Goal: Communication & Community: Answer question/provide support

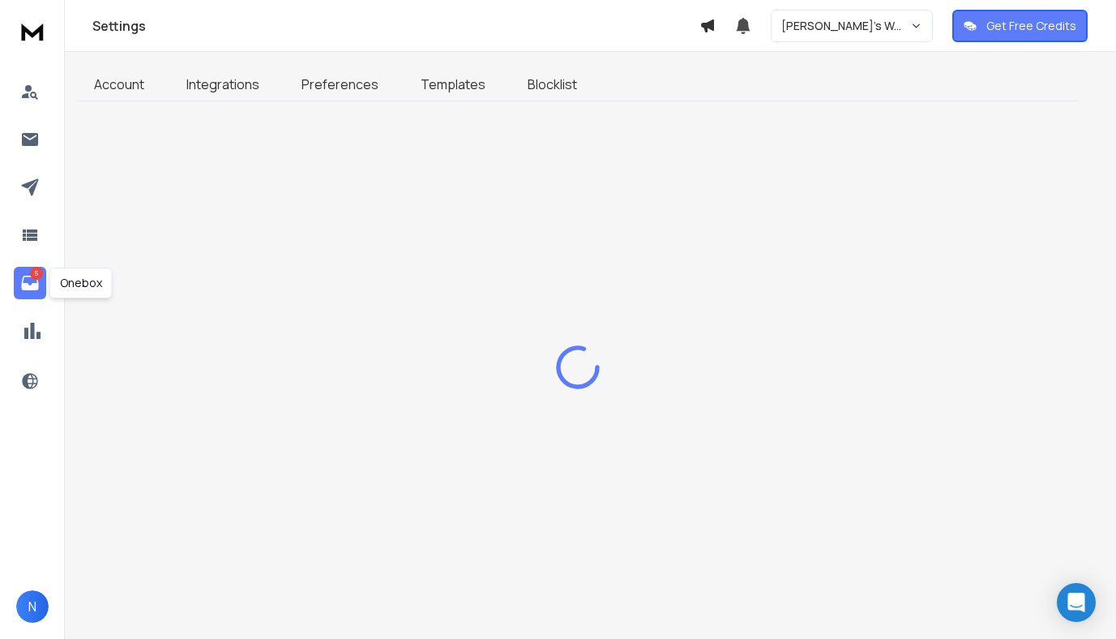
click at [28, 275] on icon at bounding box center [29, 282] width 19 height 19
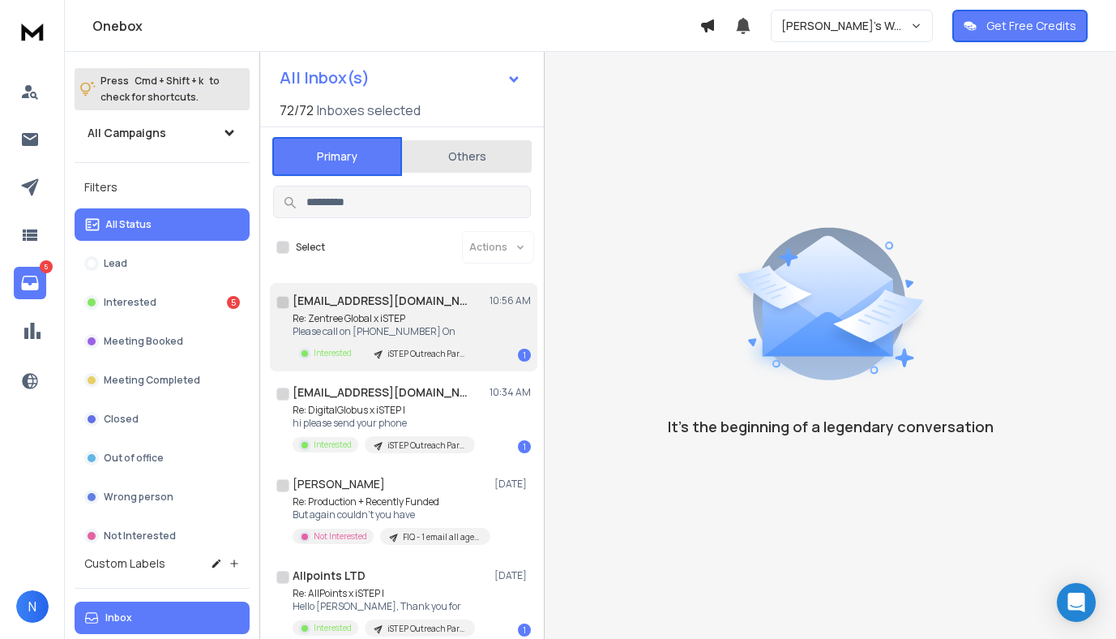
click at [432, 323] on p "Re: Zentree Global x iSTEP" at bounding box center [384, 318] width 182 height 13
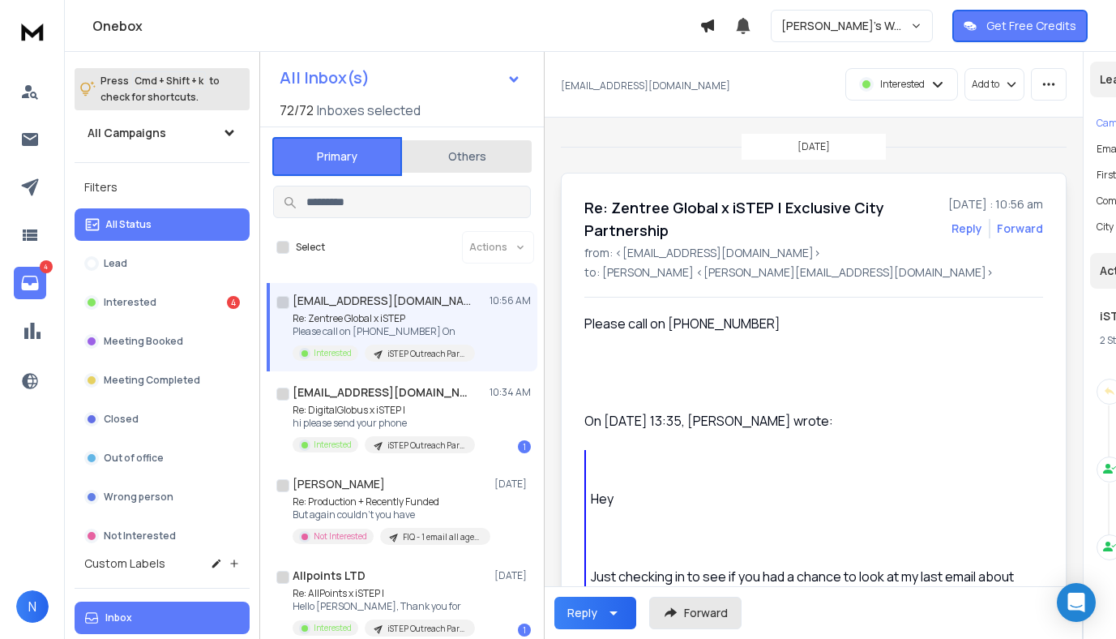
click at [686, 611] on button "Forward" at bounding box center [695, 612] width 92 height 32
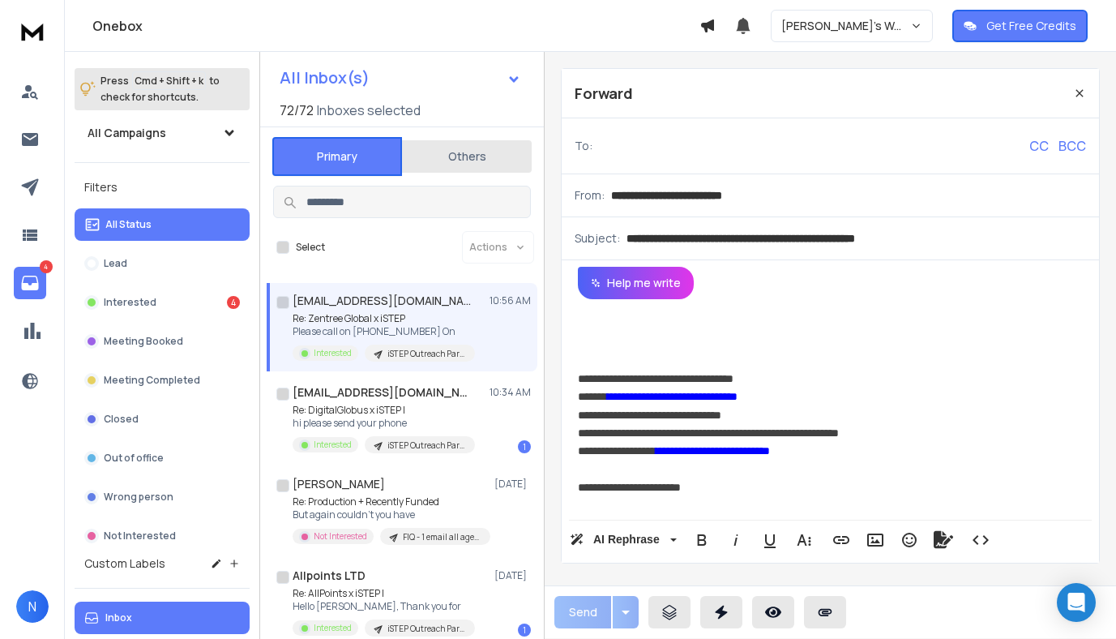
click at [661, 138] on input at bounding box center [655, 145] width 113 height 29
type input "**********"
click at [591, 616] on button "Send" at bounding box center [582, 612] width 57 height 32
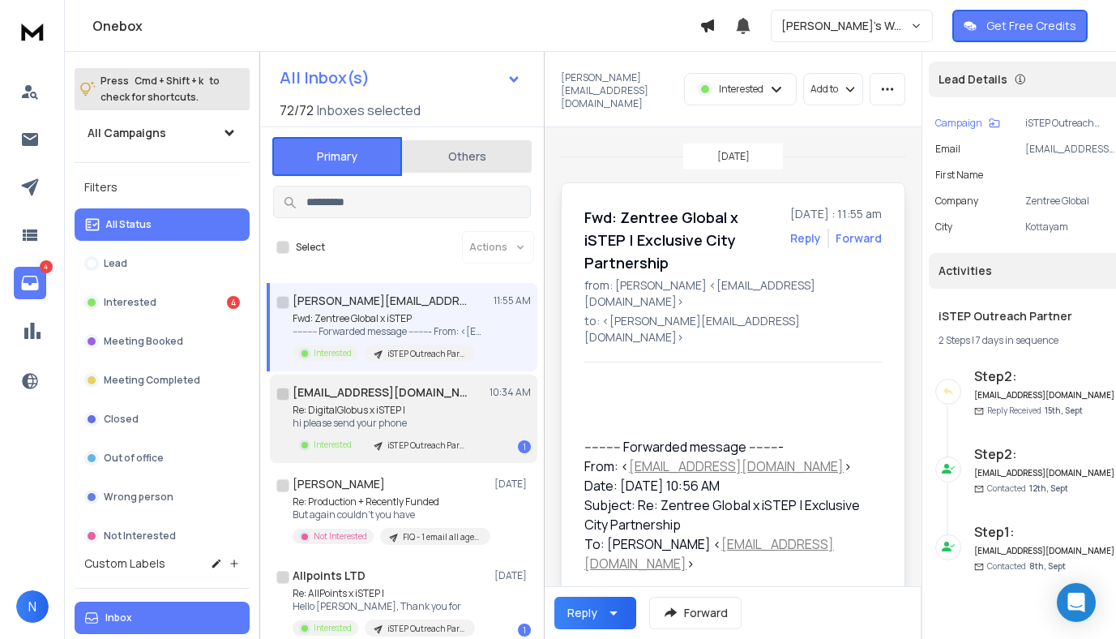
click at [387, 406] on p "Re: DigitalGlobus x iSTEP |" at bounding box center [384, 410] width 182 height 13
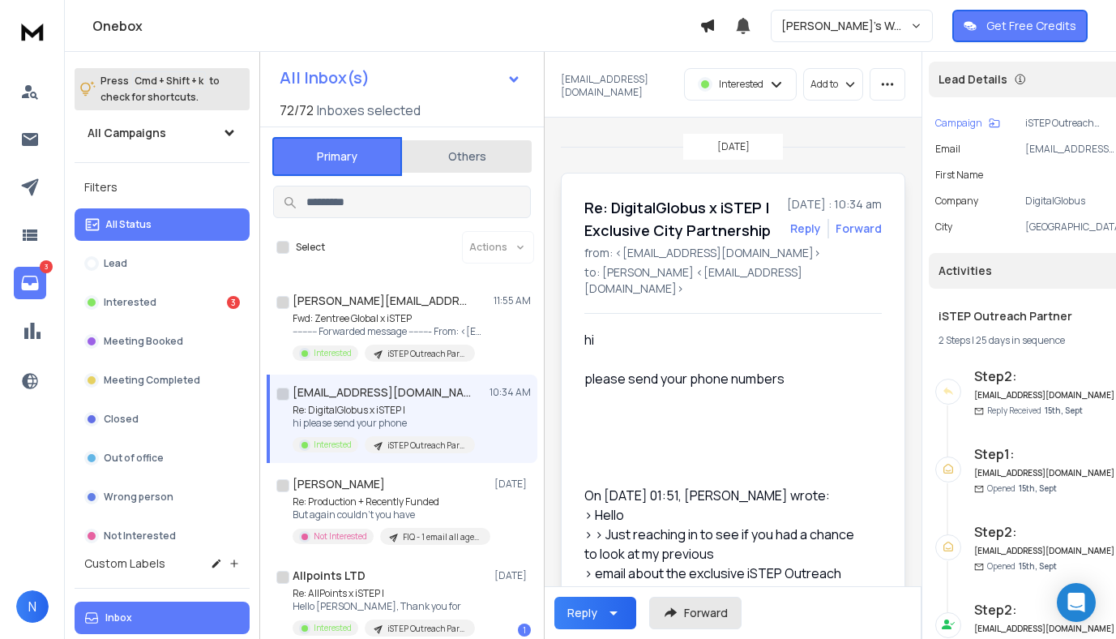
click at [669, 611] on icon at bounding box center [671, 612] width 12 height 10
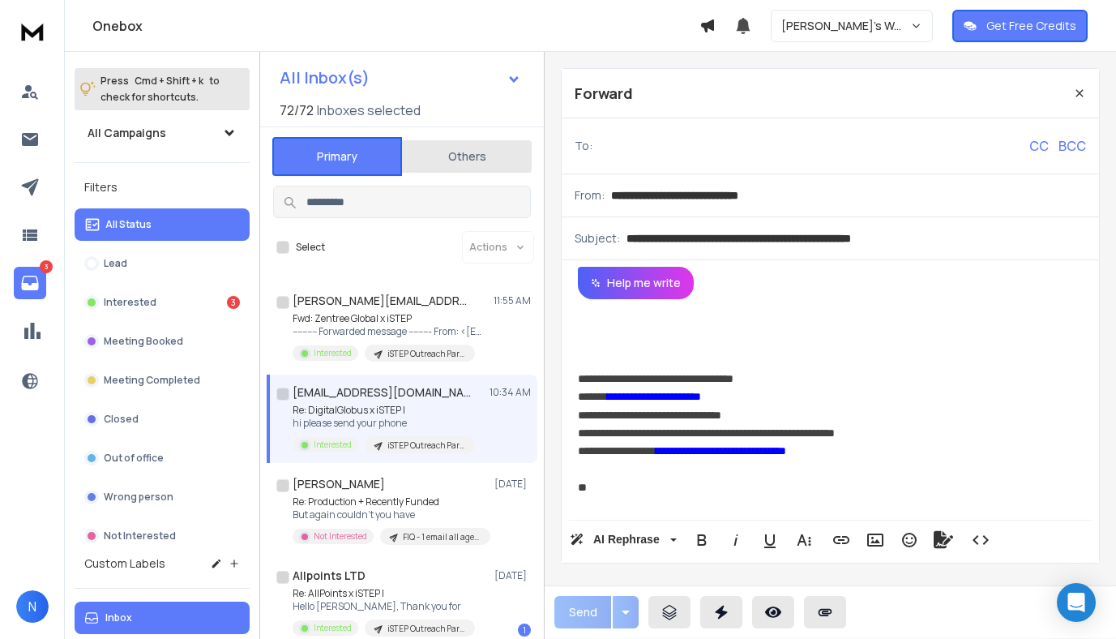
click at [629, 156] on input at bounding box center [655, 145] width 113 height 29
type input "**********"
click at [577, 613] on button "Send" at bounding box center [582, 612] width 57 height 32
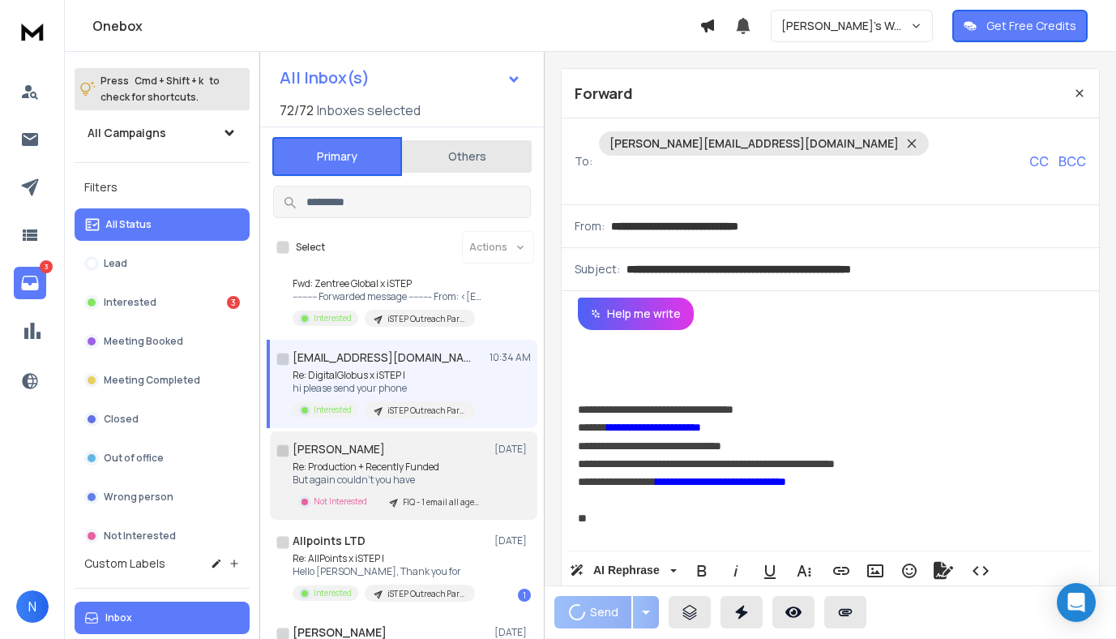
scroll to position [50, 0]
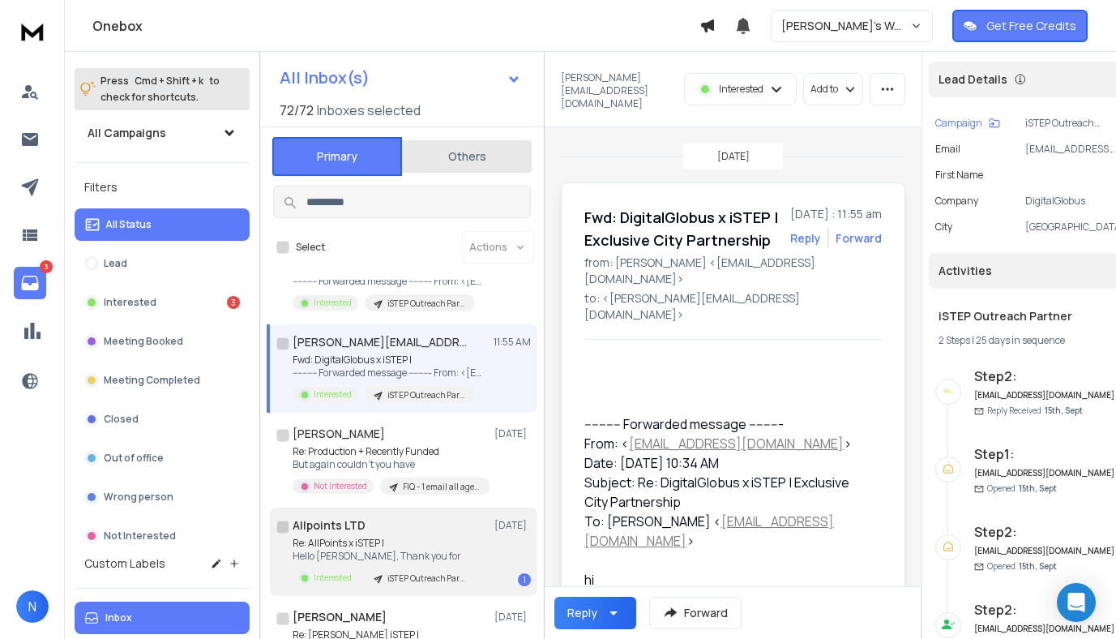
click at [361, 533] on div "Allpoints LTD [DATE] Re: AllPoints x iSTEP | Hello [PERSON_NAME], Thank you for…" at bounding box center [412, 551] width 238 height 69
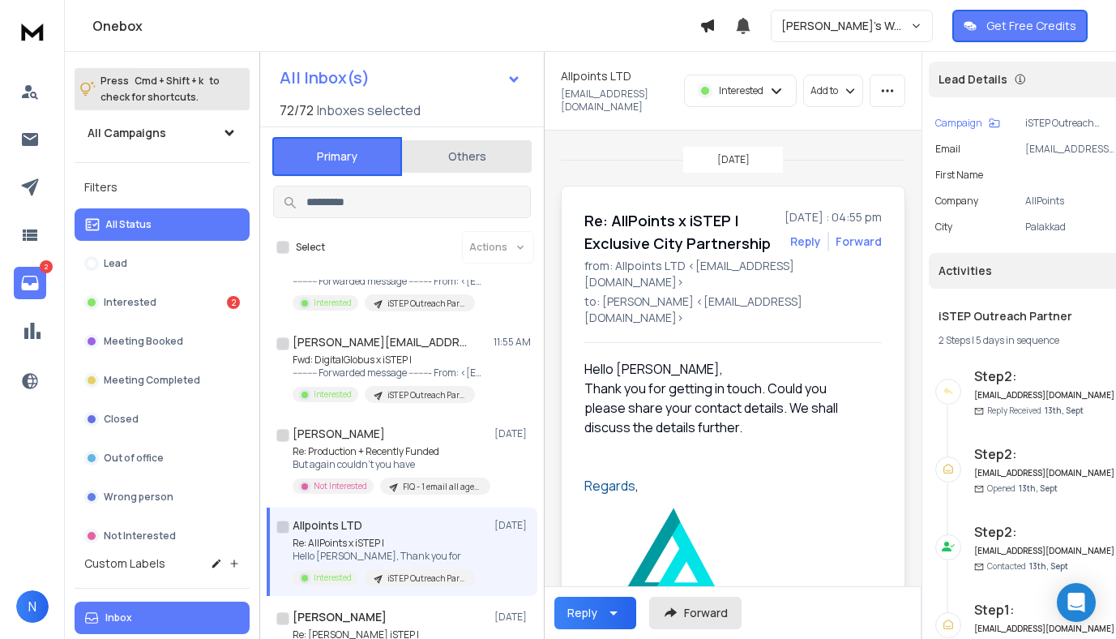
click at [696, 614] on button "Forward" at bounding box center [695, 612] width 92 height 32
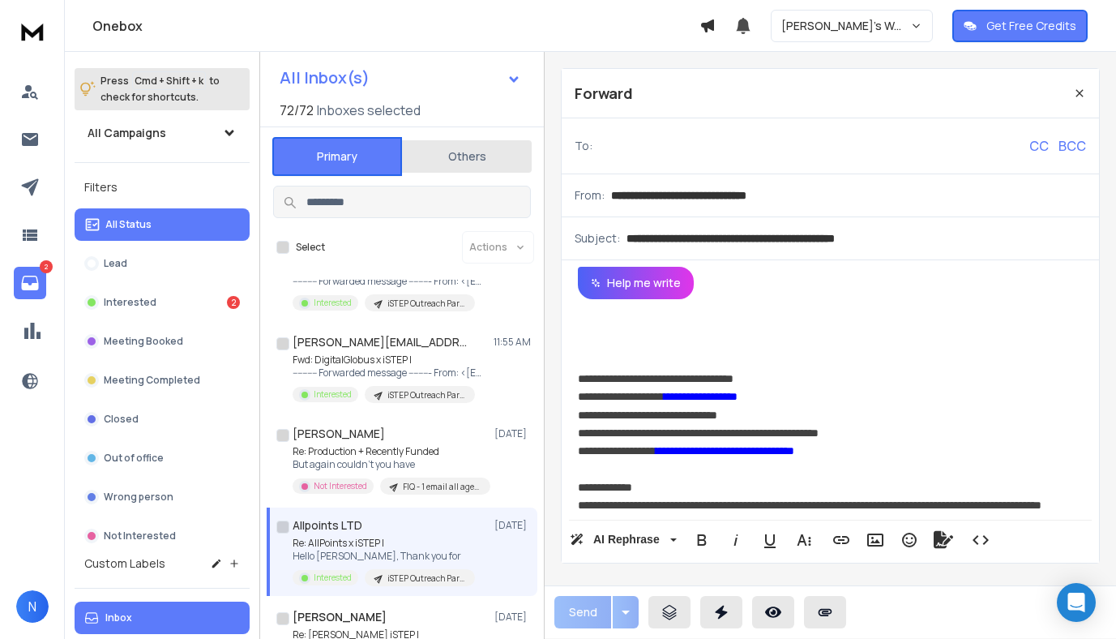
click at [676, 140] on input at bounding box center [655, 145] width 113 height 29
type input "**********"
click at [571, 607] on button "Send" at bounding box center [582, 612] width 57 height 32
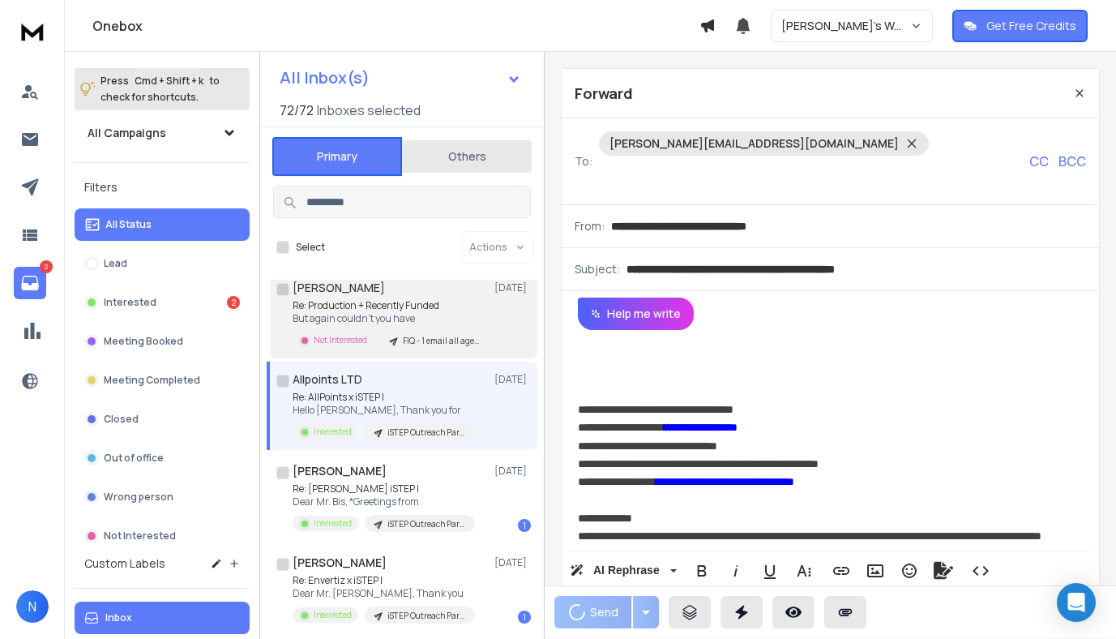
scroll to position [198, 0]
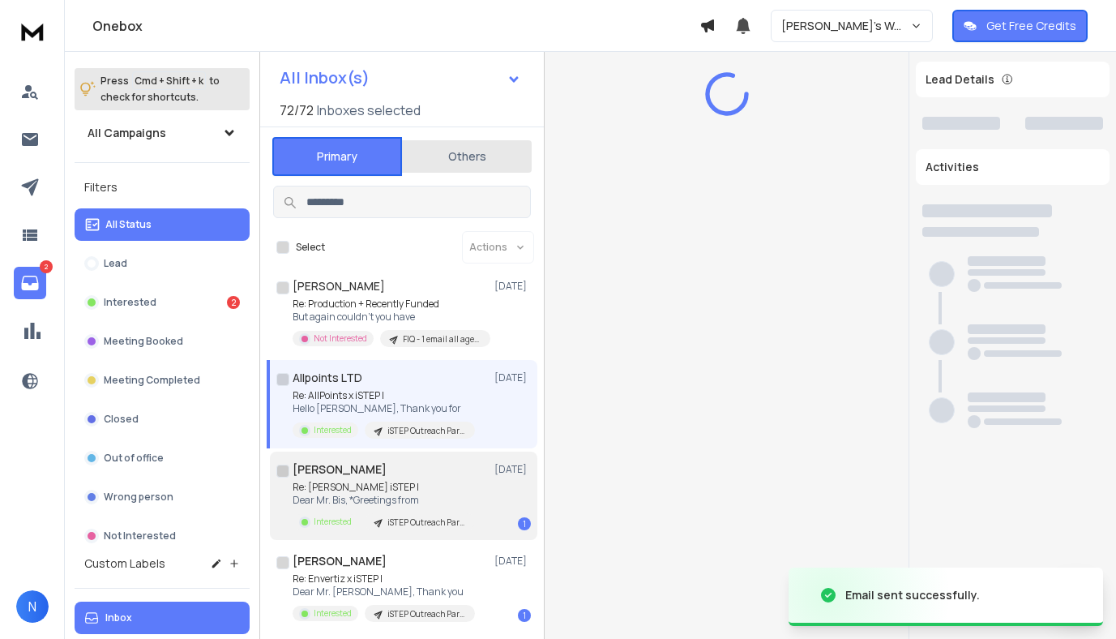
click at [336, 489] on p "Re: [PERSON_NAME] iSTEP |" at bounding box center [384, 487] width 182 height 13
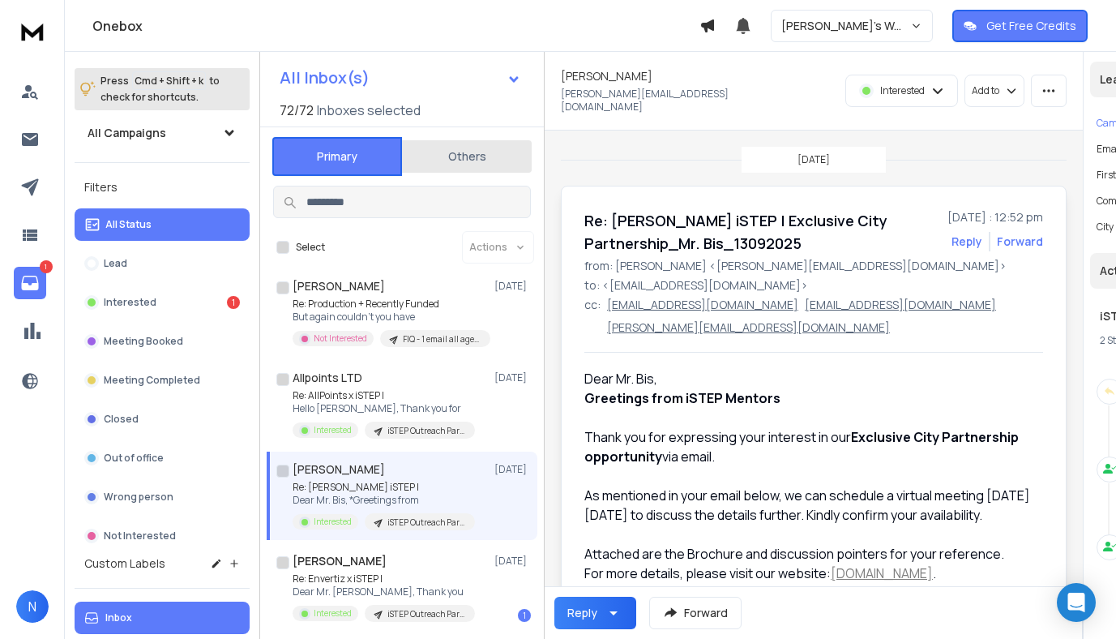
scroll to position [259, 0]
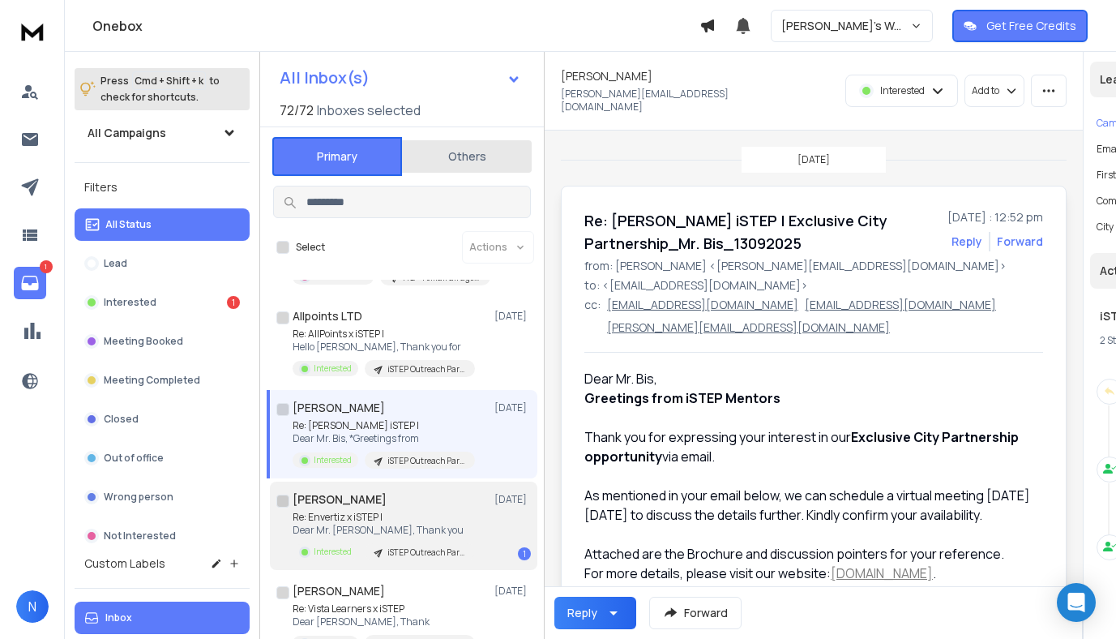
click at [341, 535] on p "Dear Mr. [PERSON_NAME], Thank you" at bounding box center [384, 530] width 182 height 13
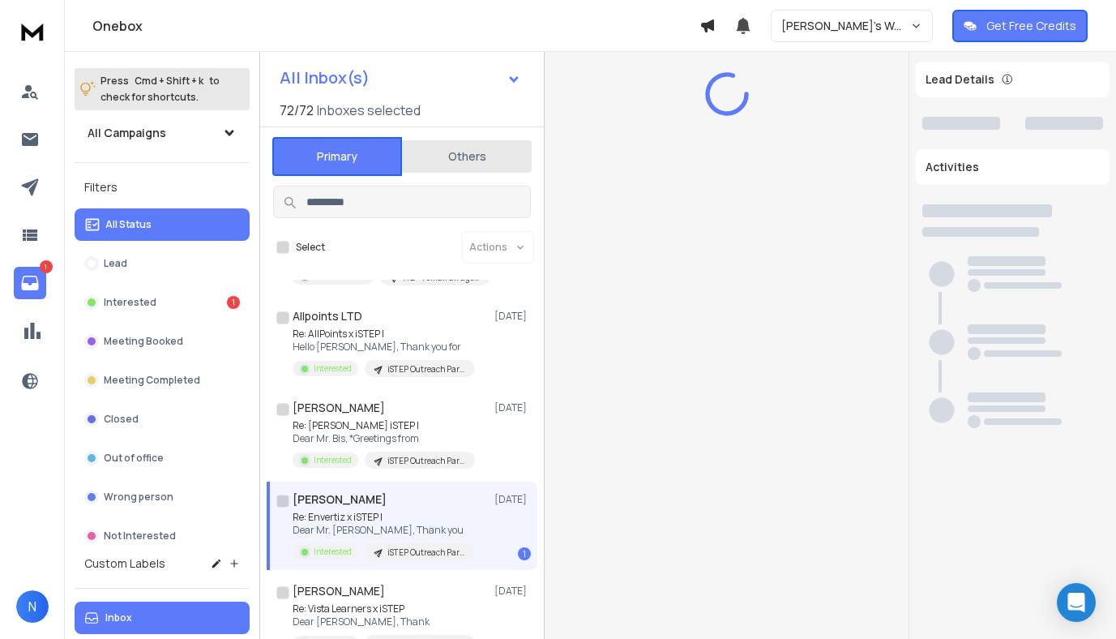
scroll to position [309, 0]
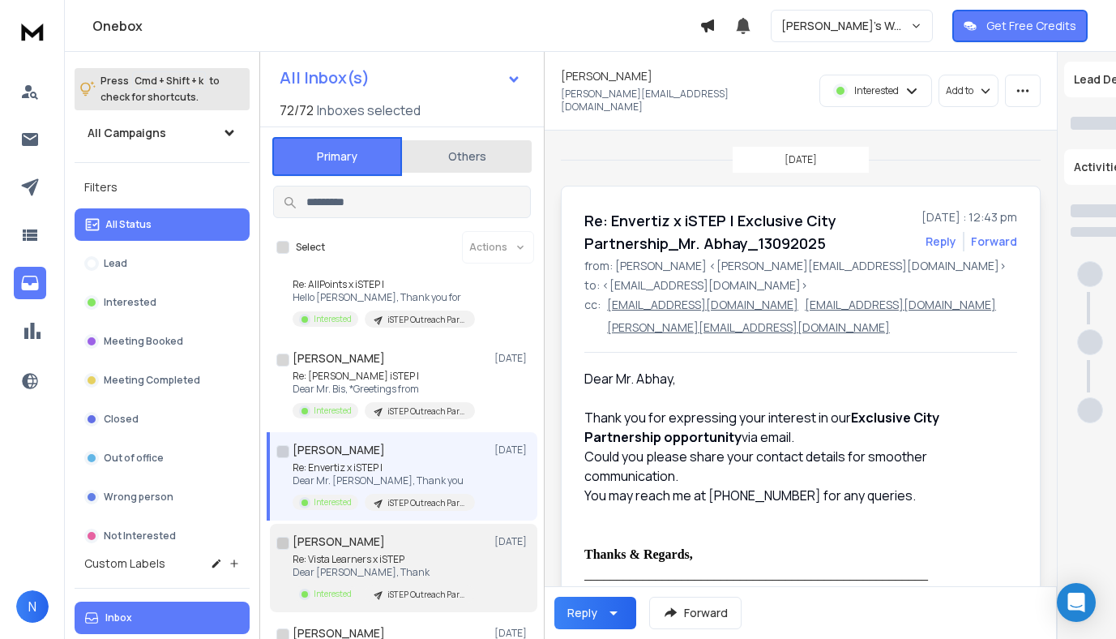
click at [341, 563] on p "Re: Vista Learners x iSTEP" at bounding box center [384, 559] width 182 height 13
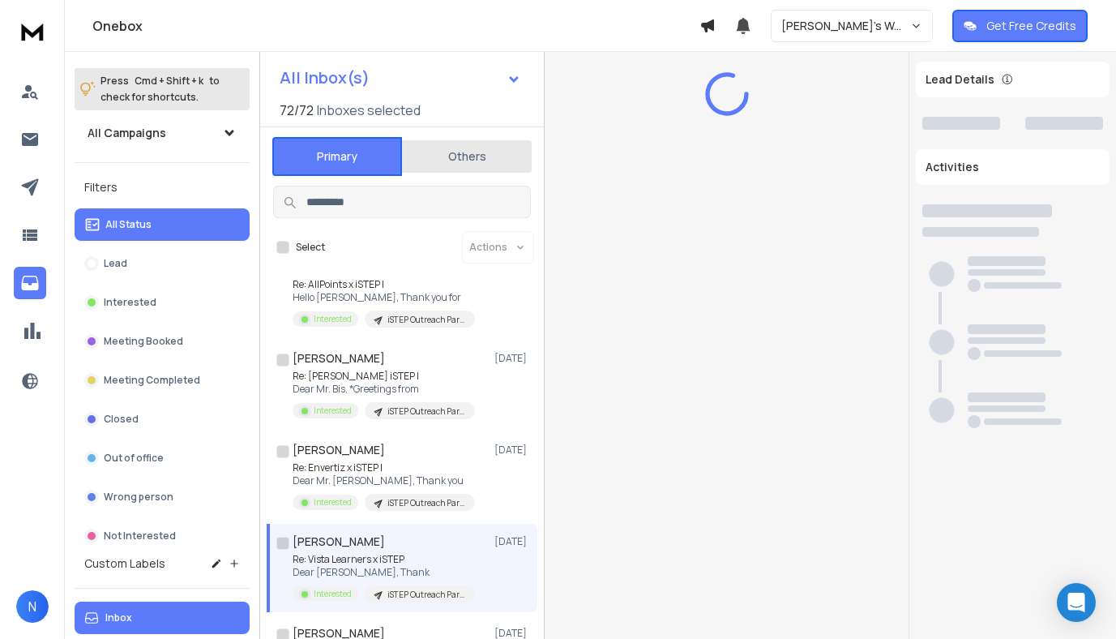
click at [476, 172] on button "Others" at bounding box center [467, 157] width 130 height 36
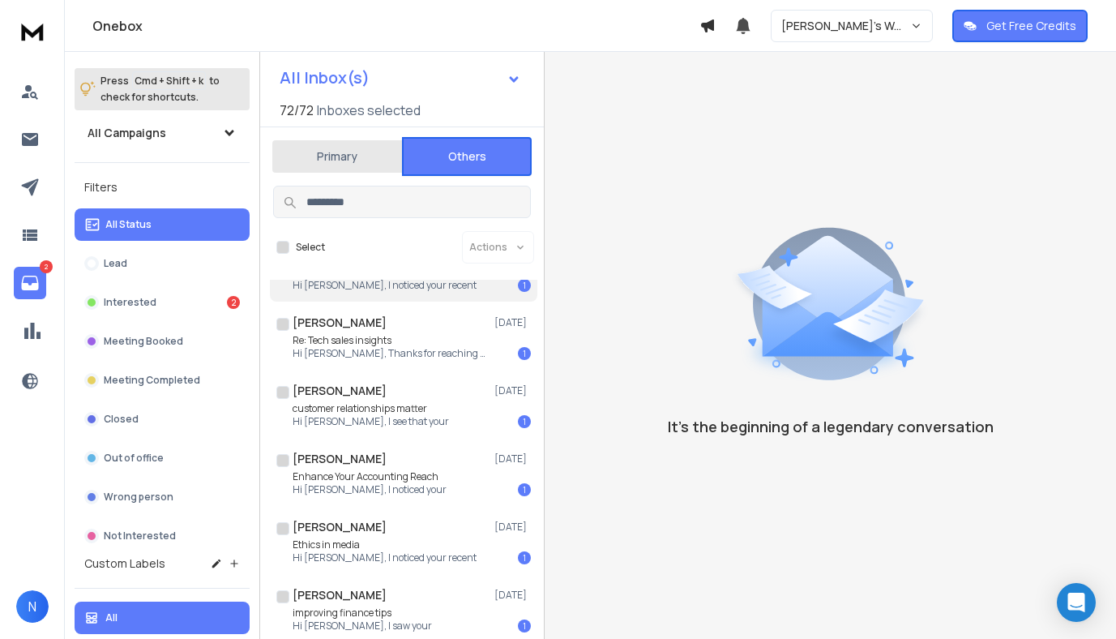
scroll to position [665, 0]
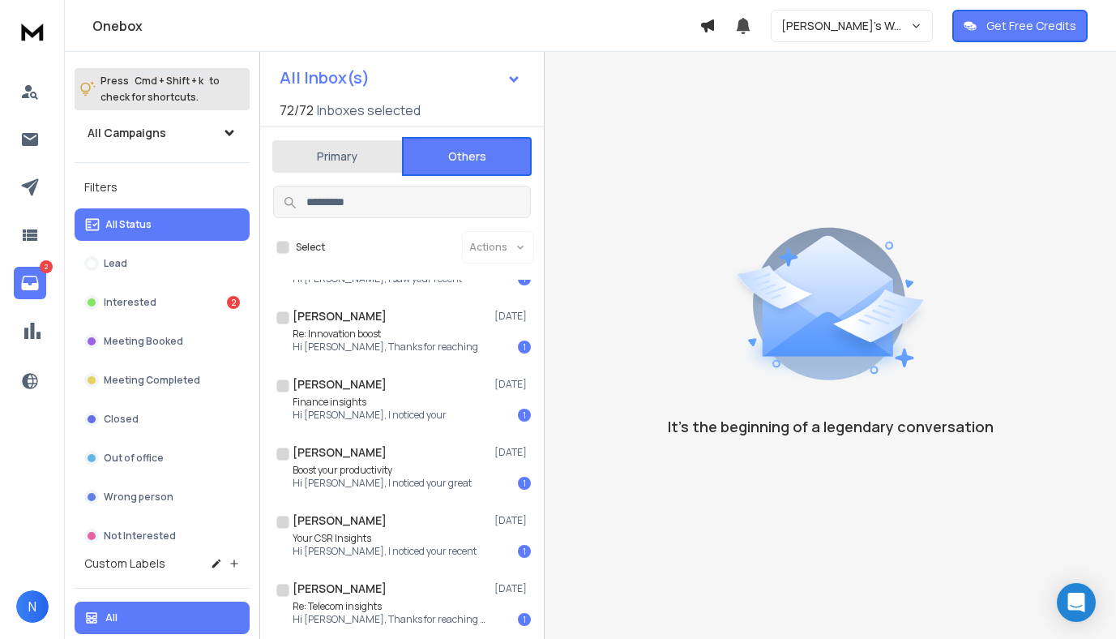
click at [332, 161] on button "Primary" at bounding box center [337, 157] width 130 height 36
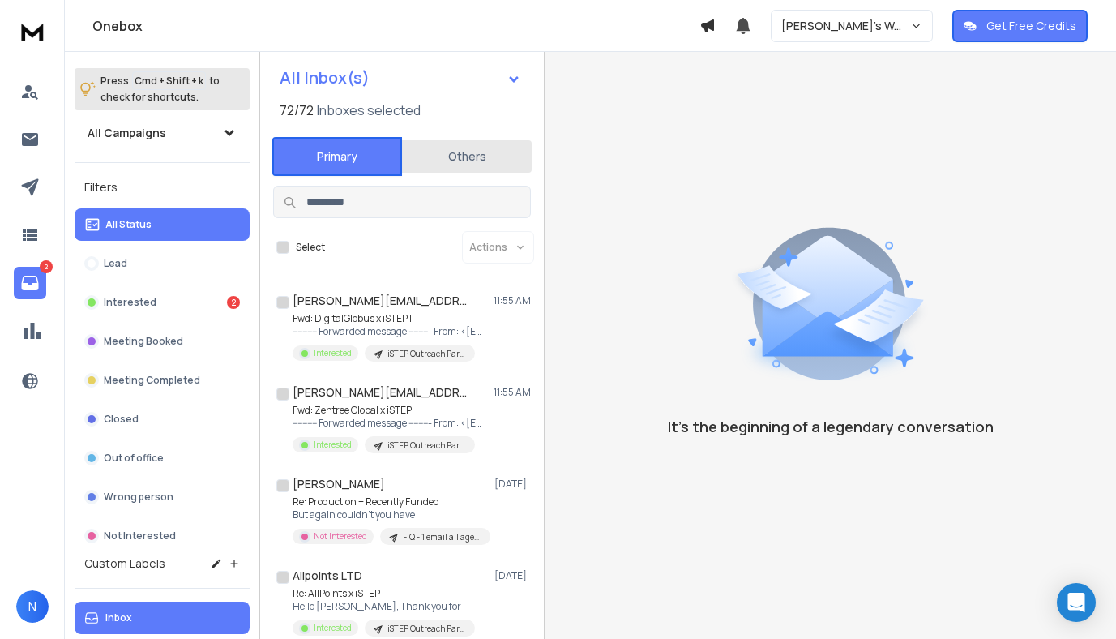
click at [164, 299] on button "Interested 2" at bounding box center [162, 302] width 175 height 32
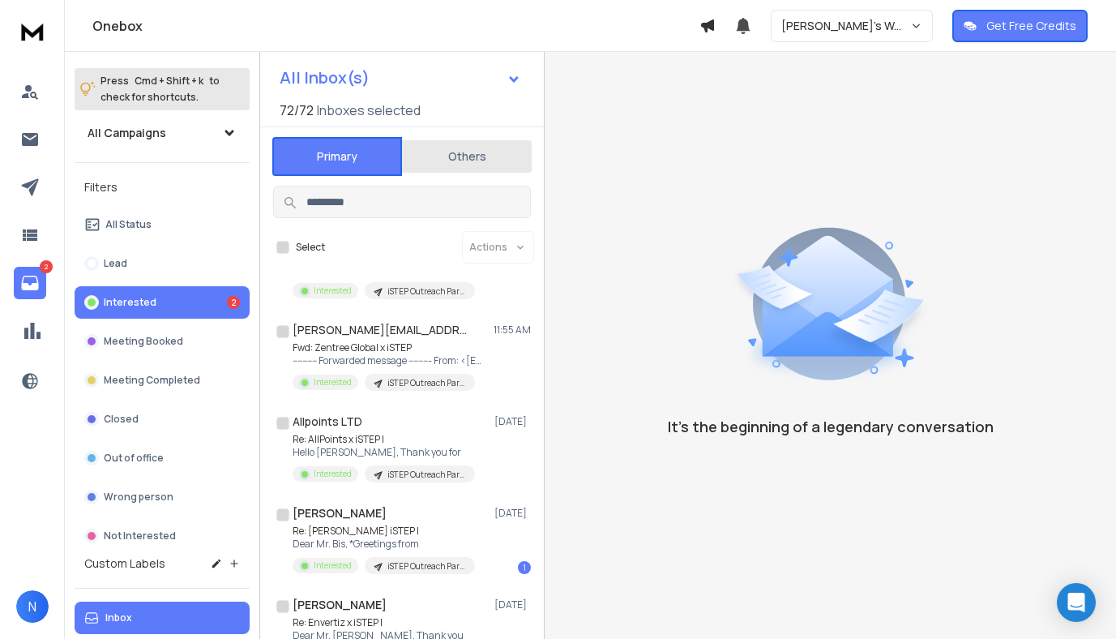
scroll to position [182, 0]
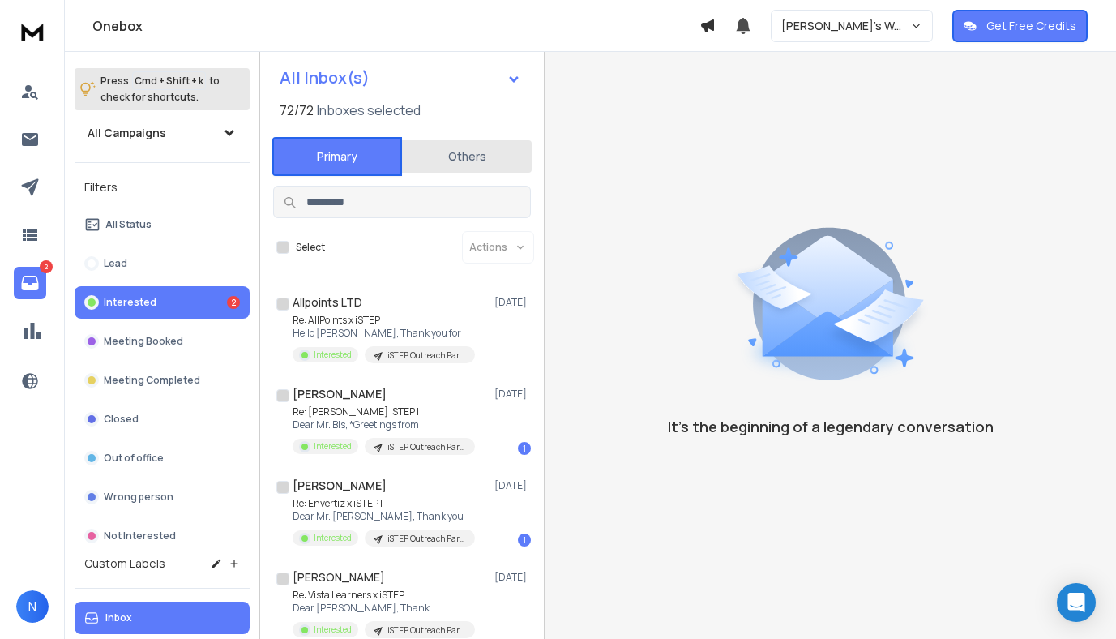
click at [381, 424] on p "Dear Mr. Bis, *Greetings from" at bounding box center [384, 424] width 182 height 13
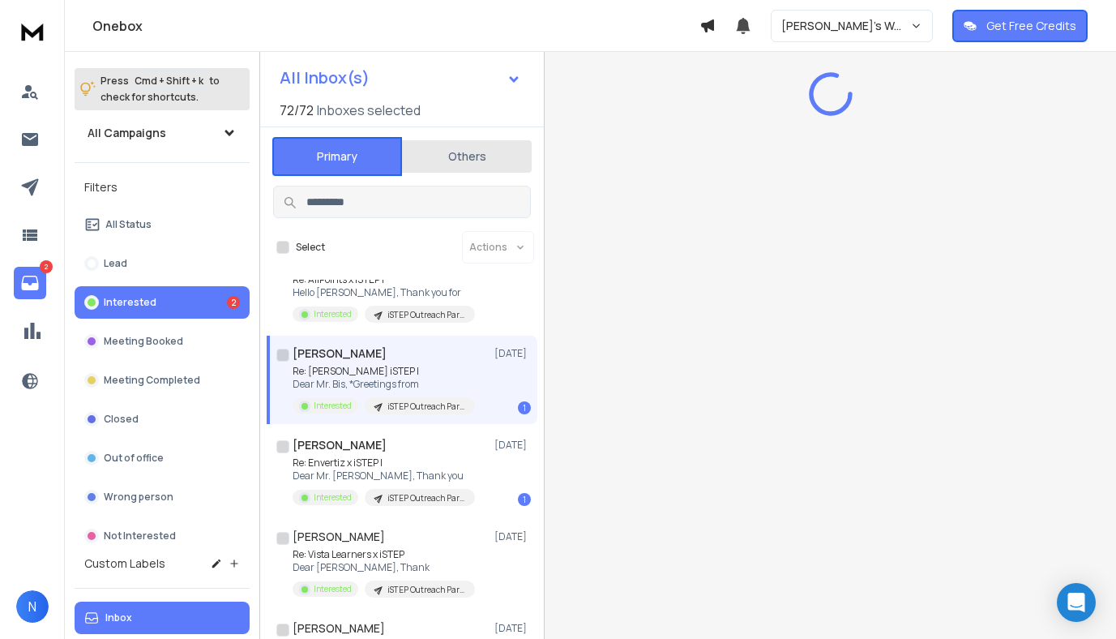
scroll to position [236, 0]
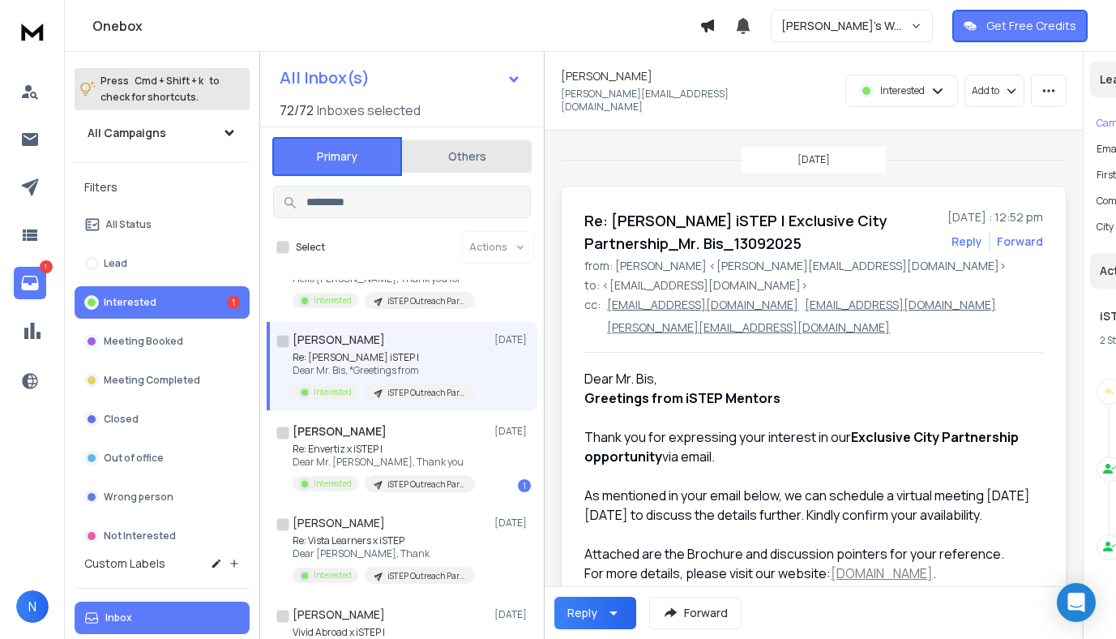
click at [381, 424] on div "[PERSON_NAME] [DATE]" at bounding box center [412, 431] width 238 height 16
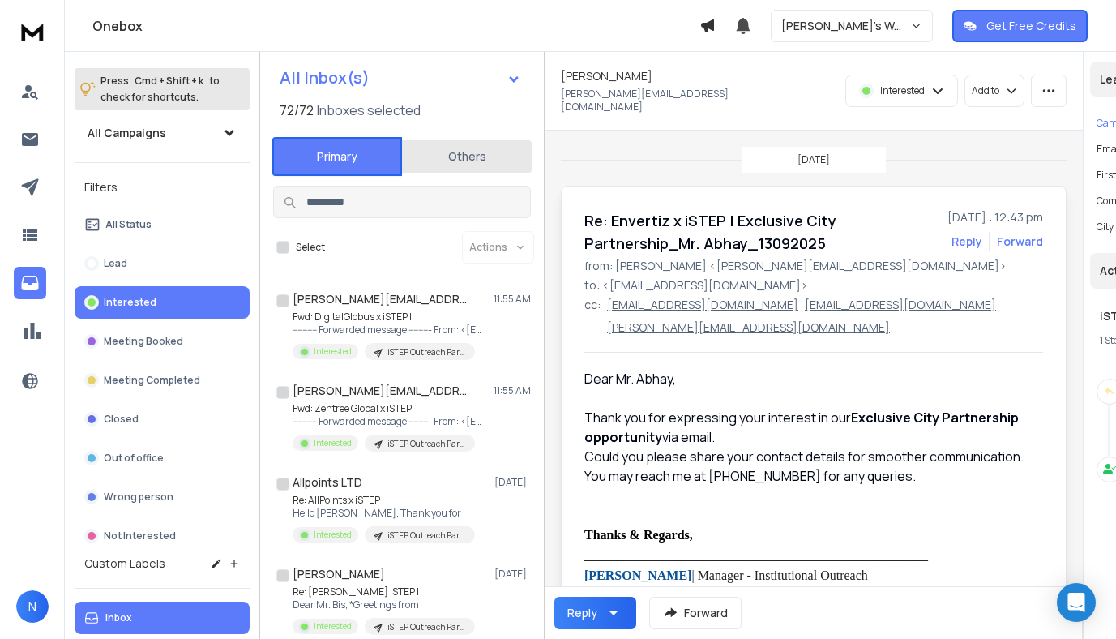
scroll to position [0, 0]
click at [161, 233] on button "All Status" at bounding box center [162, 224] width 175 height 32
